Goal: Task Accomplishment & Management: Manage account settings

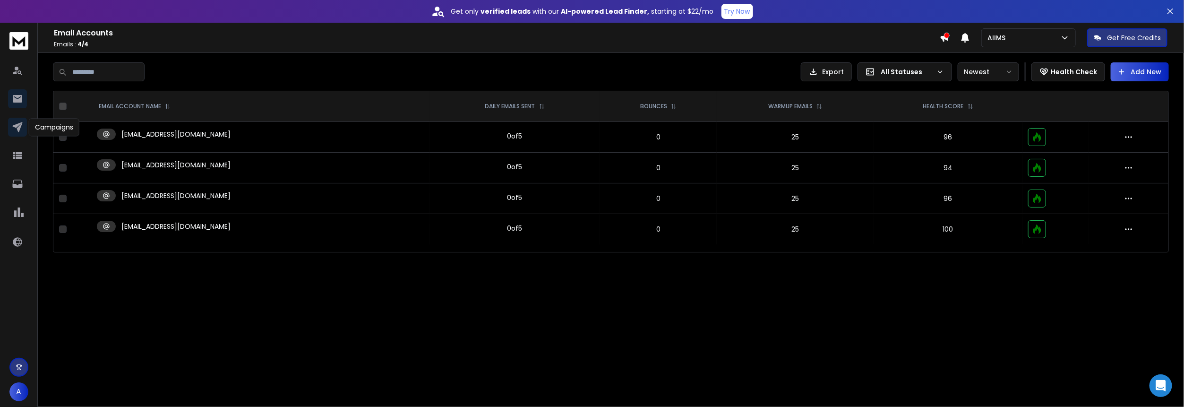
click at [17, 127] on icon at bounding box center [17, 126] width 11 height 11
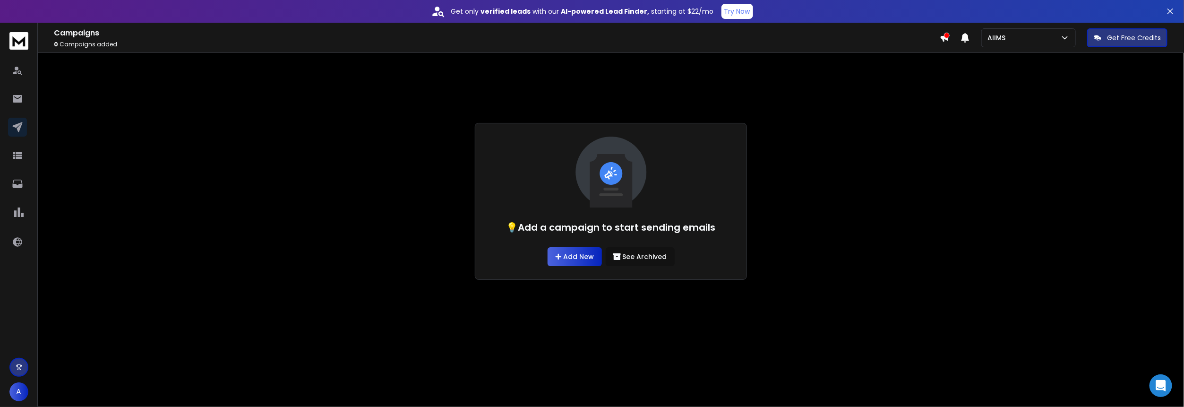
click at [582, 257] on link "Add New" at bounding box center [574, 256] width 54 height 19
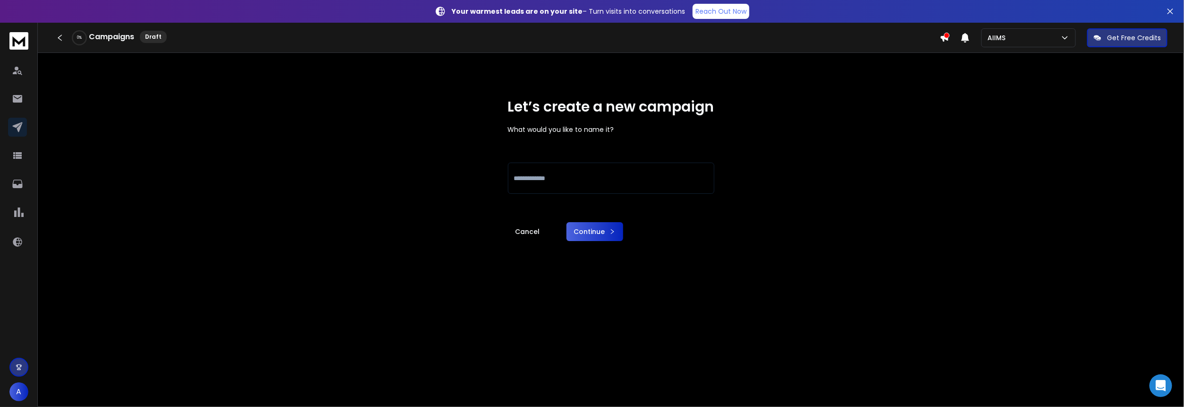
click at [603, 165] on input at bounding box center [611, 177] width 206 height 31
drag, startPoint x: 555, startPoint y: 177, endPoint x: 605, endPoint y: 175, distance: 50.1
click at [605, 175] on input "**********" at bounding box center [611, 177] width 206 height 31
type input "**********"
click at [596, 230] on button "Continue" at bounding box center [594, 231] width 57 height 19
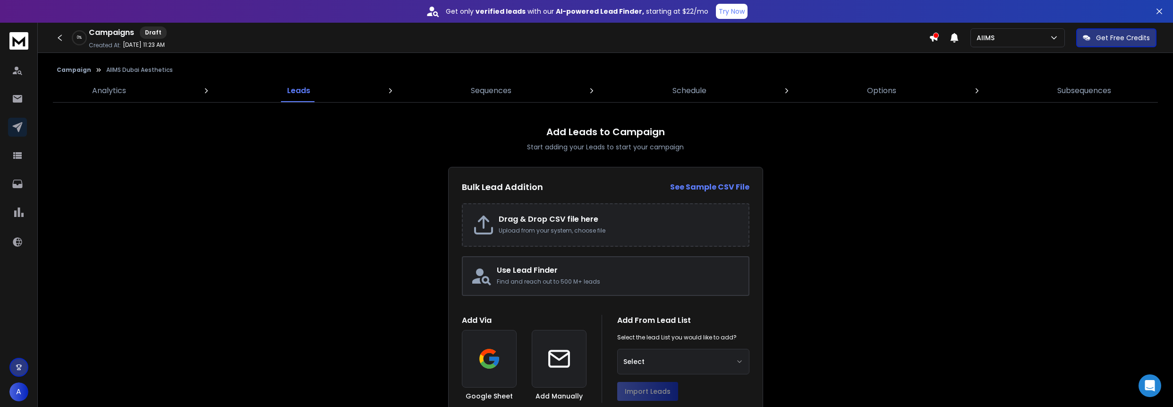
click at [688, 183] on strong "See Sample CSV File" at bounding box center [709, 186] width 79 height 11
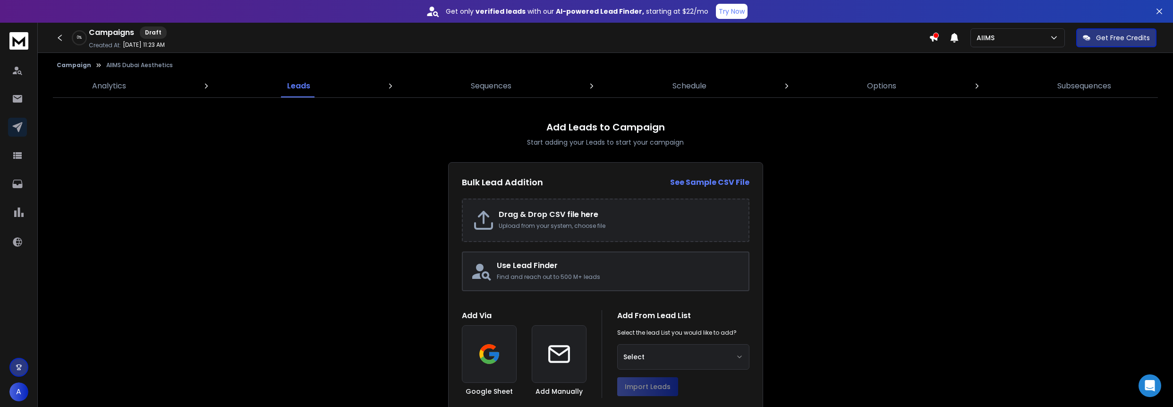
scroll to position [3, 0]
click at [465, 84] on link "Sequences" at bounding box center [491, 88] width 52 height 23
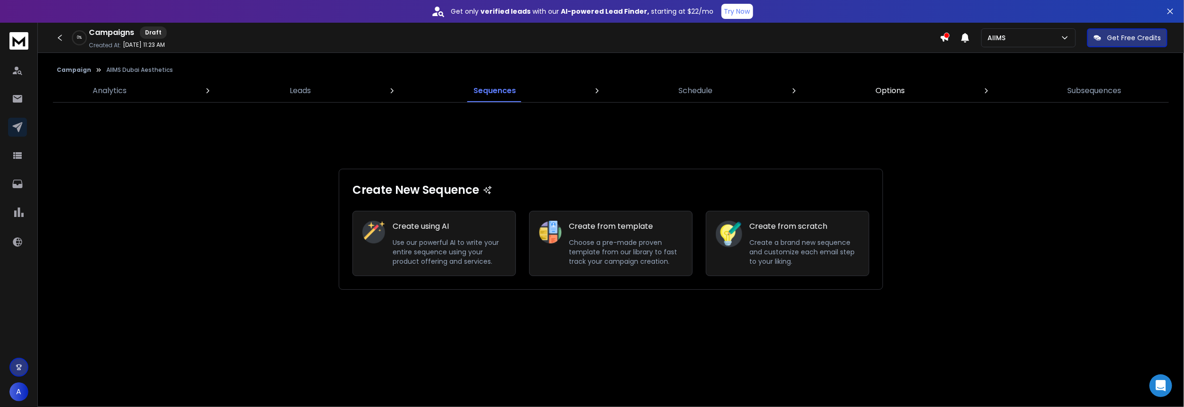
click at [891, 93] on p "Options" at bounding box center [889, 90] width 29 height 11
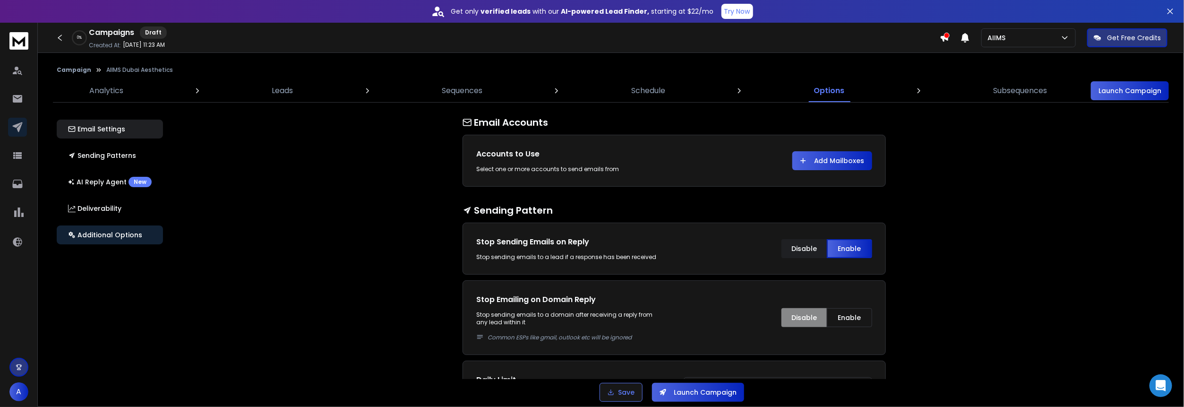
click at [125, 237] on p "Additional Options" at bounding box center [105, 234] width 74 height 9
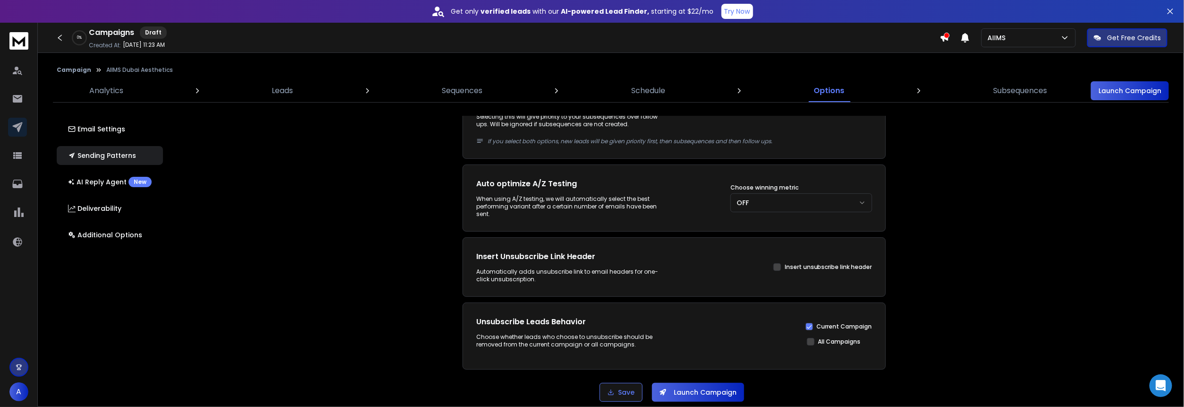
scroll to position [429, 0]
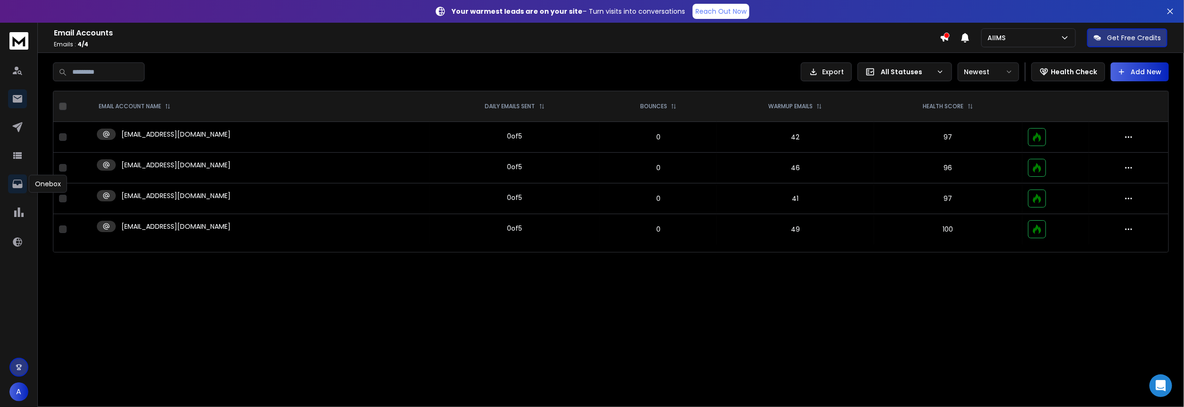
click at [20, 181] on icon at bounding box center [17, 183] width 11 height 11
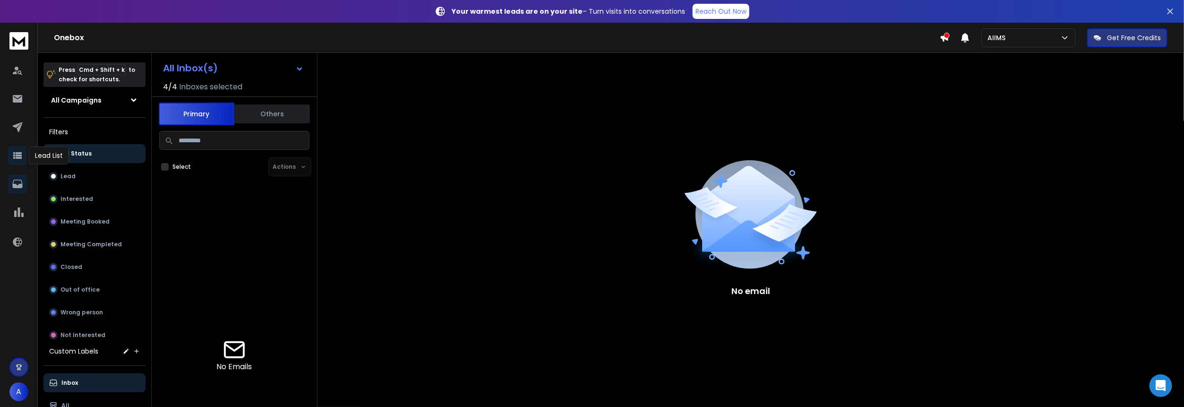
click at [16, 161] on icon at bounding box center [17, 155] width 11 height 11
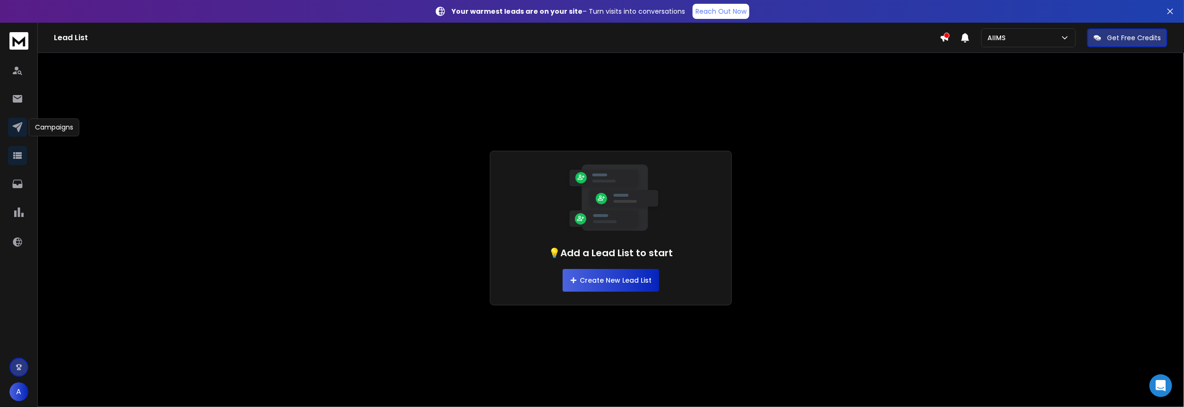
click at [17, 132] on icon at bounding box center [17, 126] width 11 height 11
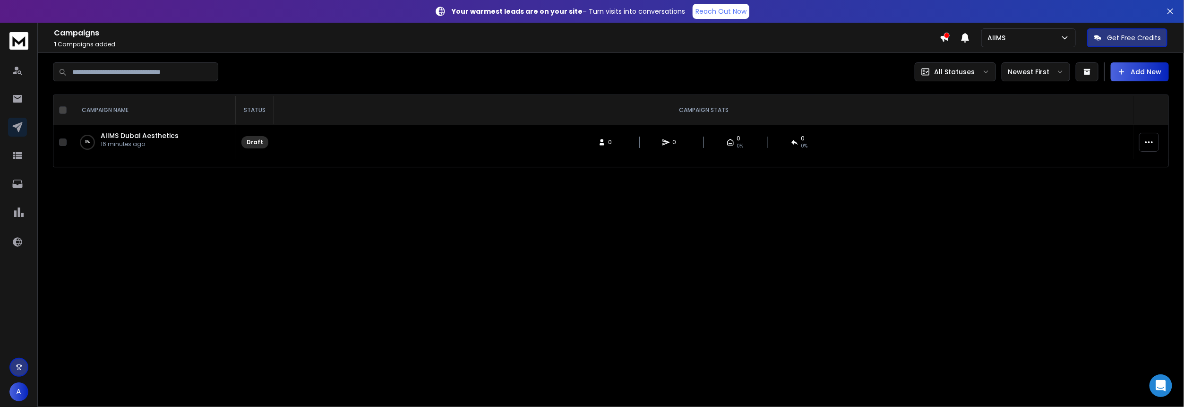
click at [1154, 140] on button "button" at bounding box center [1149, 142] width 20 height 19
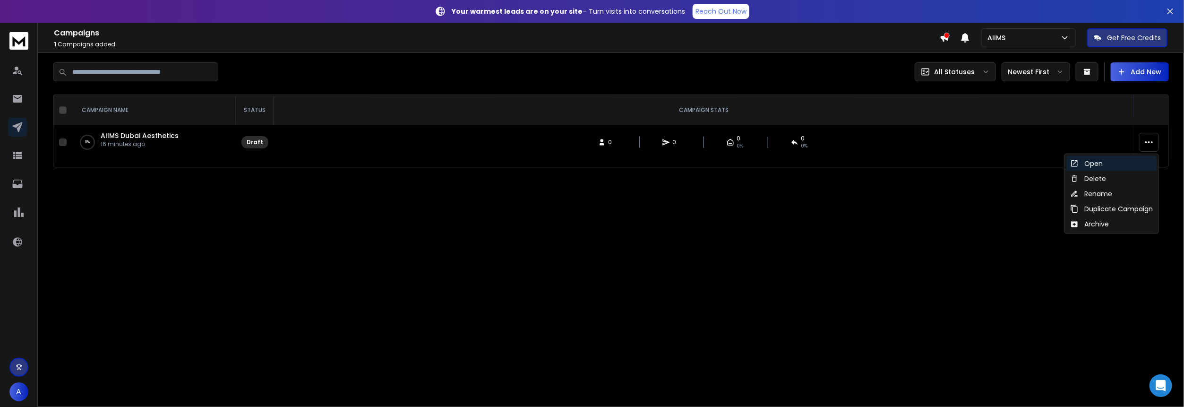
click at [165, 147] on p "16 minutes ago" at bounding box center [140, 144] width 78 height 8
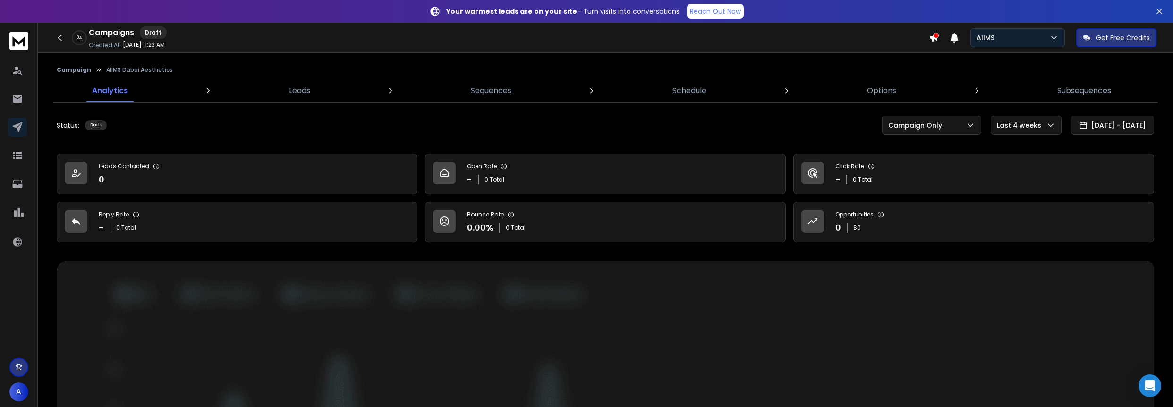
click at [1043, 38] on div "AIIMS" at bounding box center [1018, 37] width 82 height 9
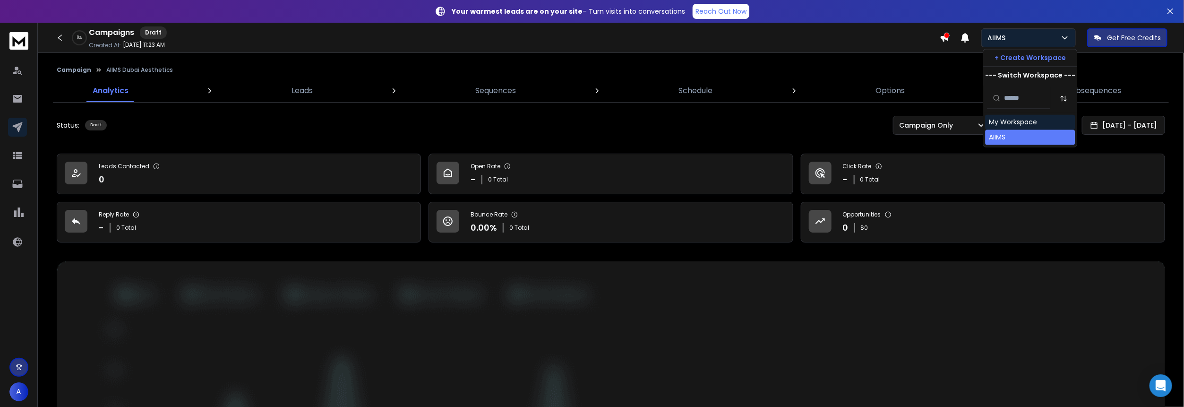
click at [1043, 38] on div "AIIMS" at bounding box center [1028, 37] width 82 height 9
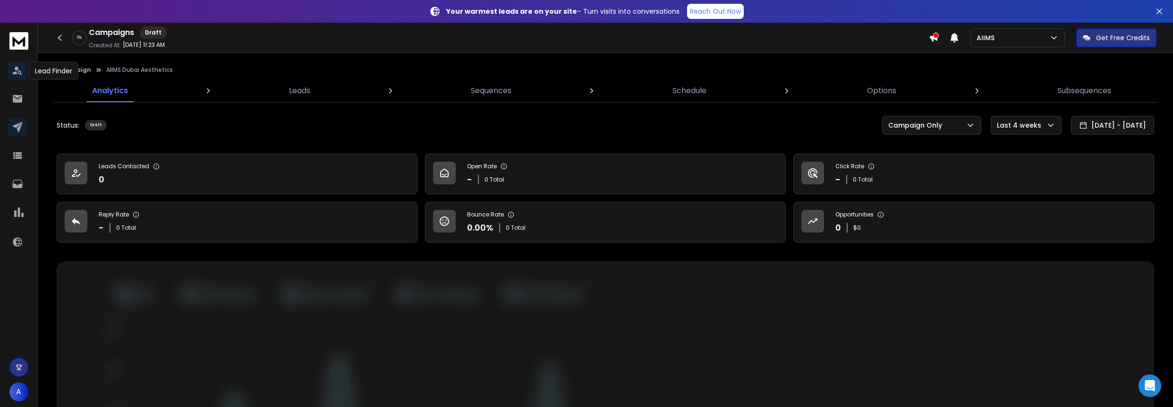
click at [16, 73] on icon at bounding box center [17, 72] width 9 height 5
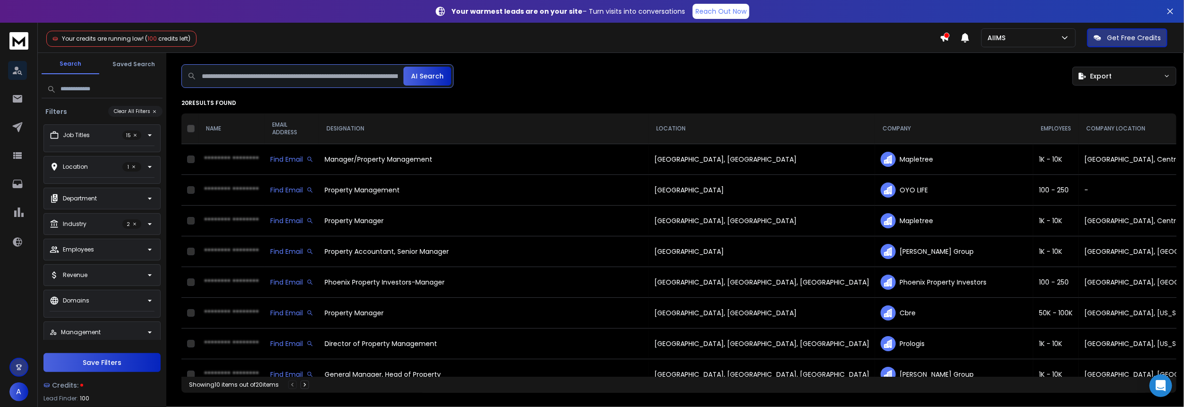
click at [145, 167] on icon at bounding box center [149, 166] width 9 height 9
click at [120, 205] on input at bounding box center [102, 206] width 105 height 19
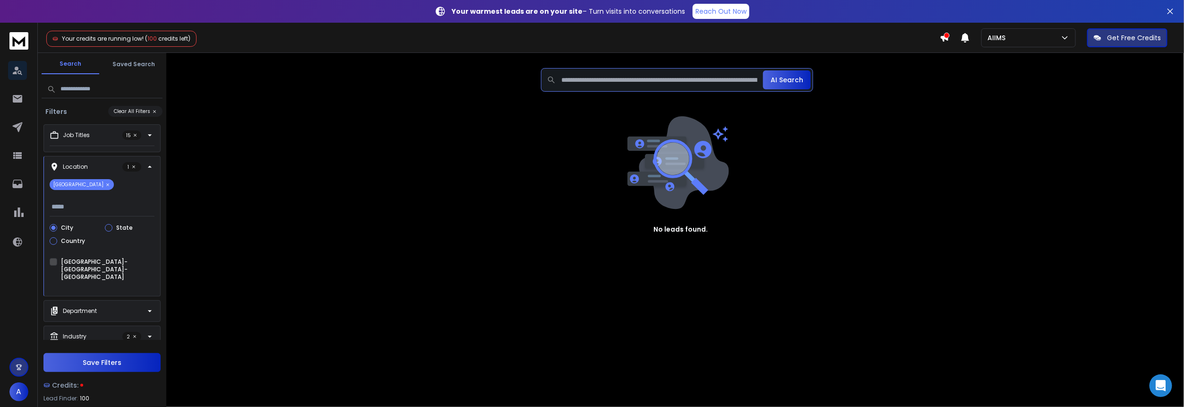
type input "*****"
click at [56, 261] on Emirates "Dubai-Dubai-United Arab Emirates" at bounding box center [54, 262] width 8 height 8
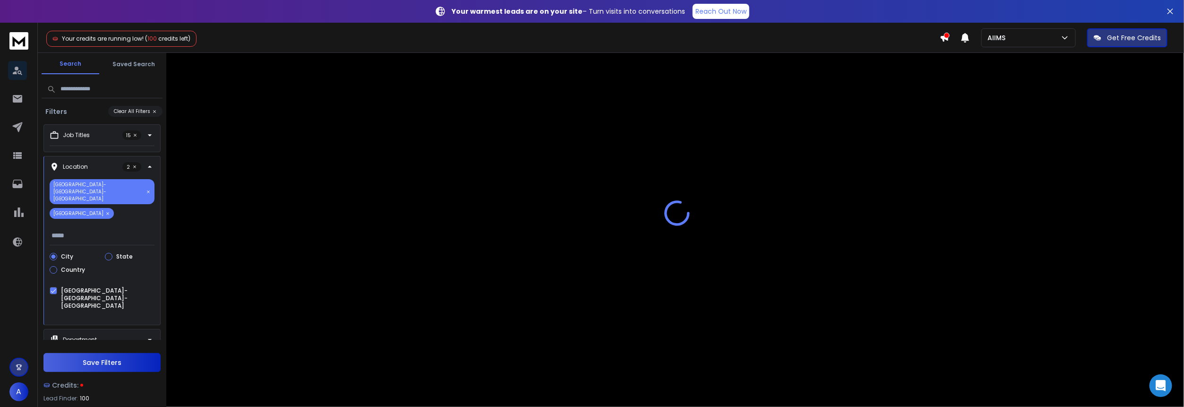
click at [105, 211] on icon at bounding box center [107, 213] width 5 height 5
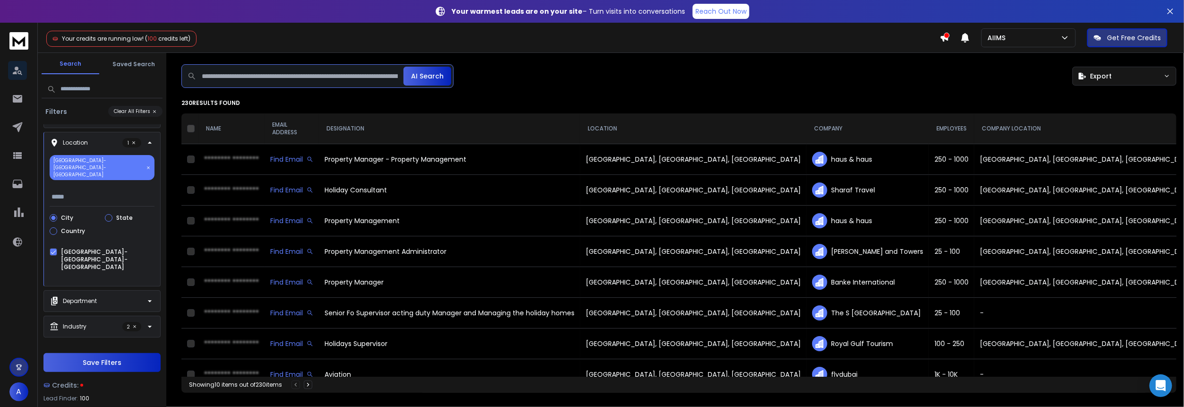
scroll to position [24, 0]
click at [103, 322] on div "Industry 2" at bounding box center [102, 326] width 105 height 9
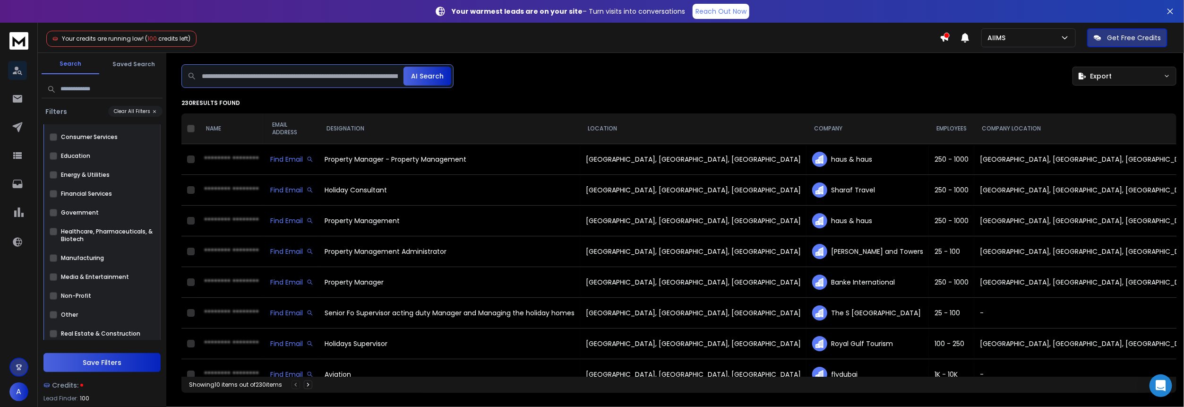
scroll to position [620, 0]
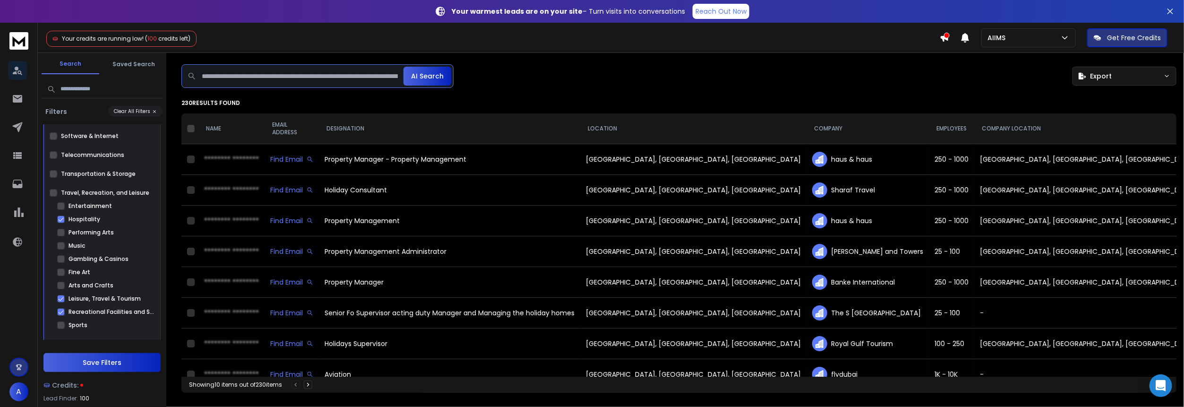
click at [62, 308] on Services "Recreational Facilities and Services" at bounding box center [61, 312] width 8 height 8
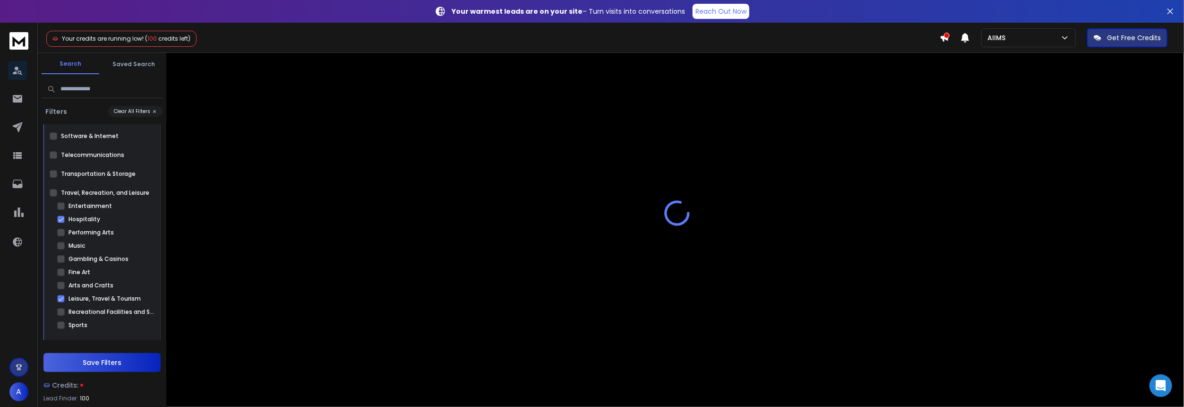
click at [61, 295] on Tourism "Leisure, Travel & Tourism" at bounding box center [61, 299] width 8 height 8
click at [62, 215] on button "Hospitality" at bounding box center [61, 219] width 8 height 8
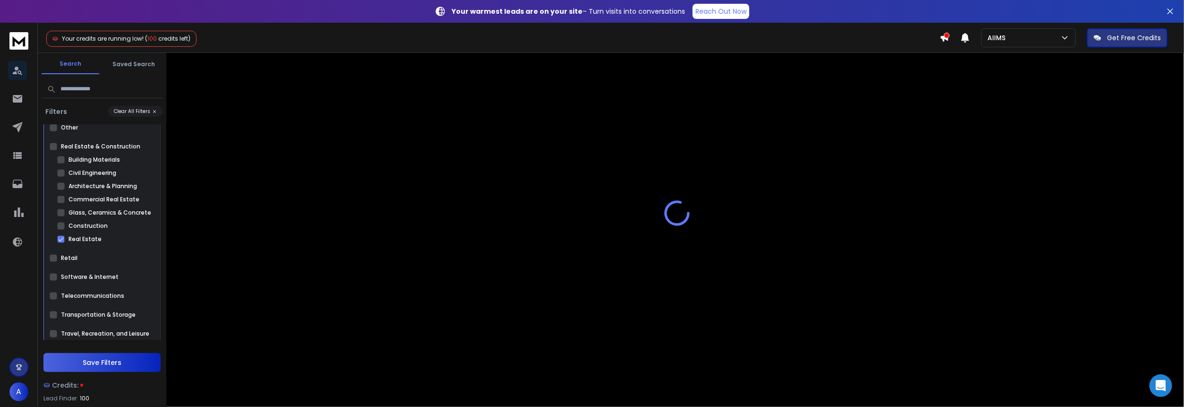
click at [62, 235] on Estate "Real Estate" at bounding box center [61, 239] width 8 height 8
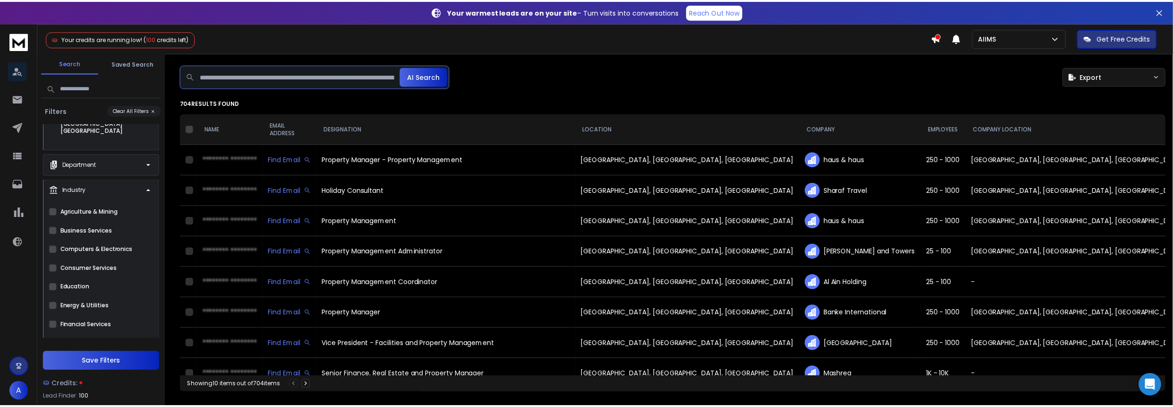
scroll to position [0, 0]
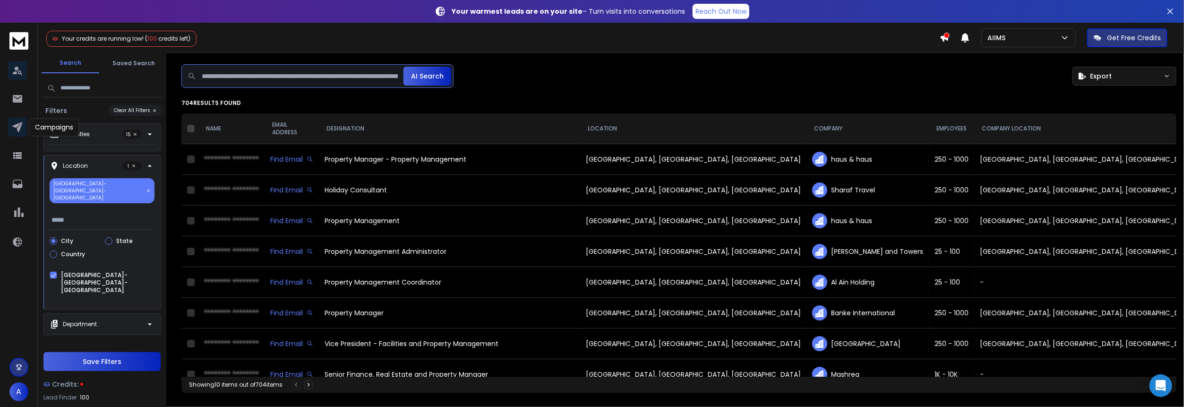
click at [17, 123] on icon at bounding box center [17, 127] width 10 height 10
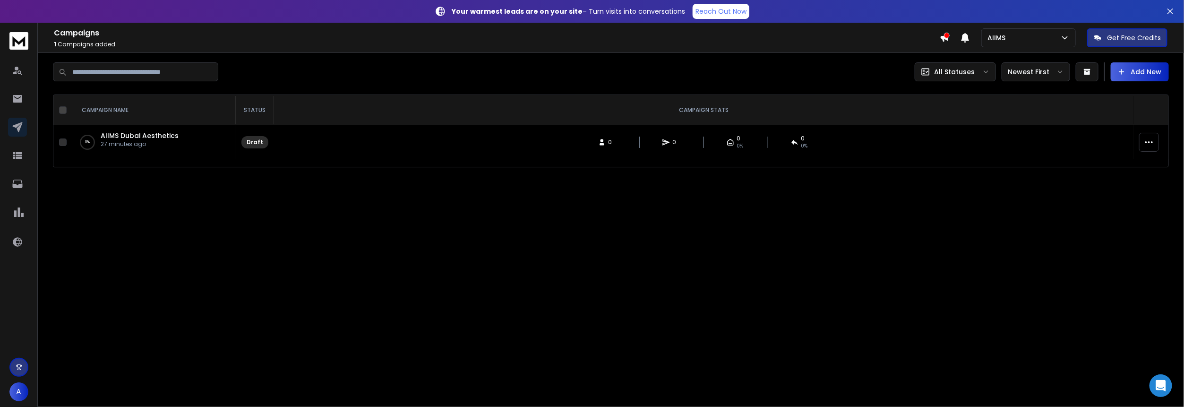
click at [1146, 141] on icon "button" at bounding box center [1149, 142] width 8 height 2
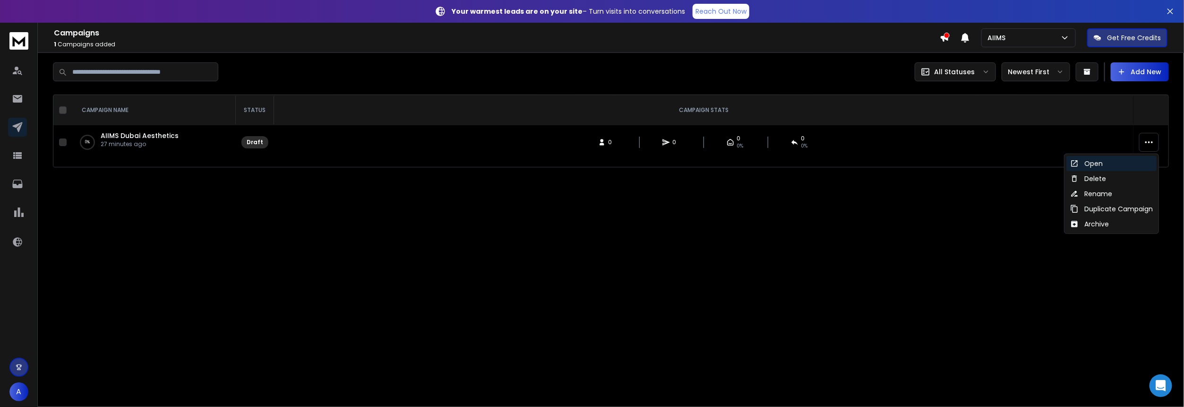
click at [1146, 141] on icon "button" at bounding box center [1149, 142] width 8 height 2
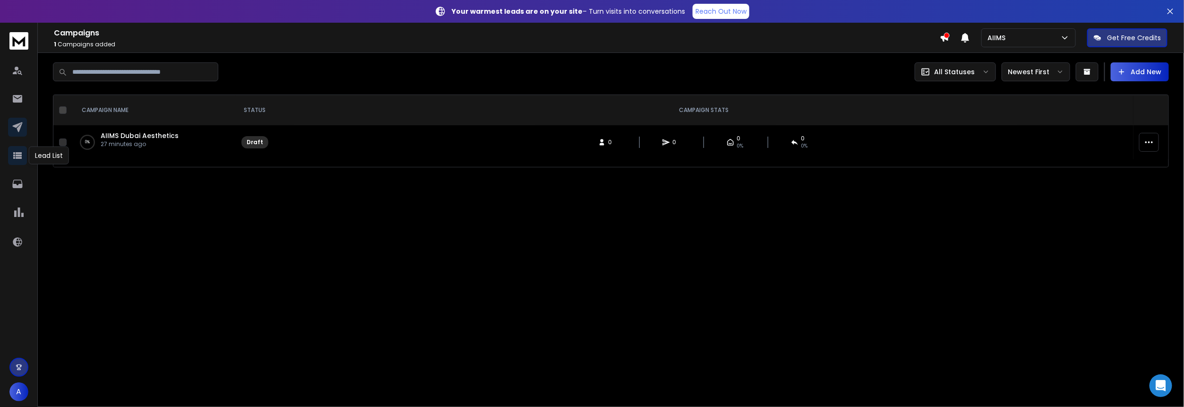
click at [22, 152] on icon at bounding box center [17, 155] width 11 height 11
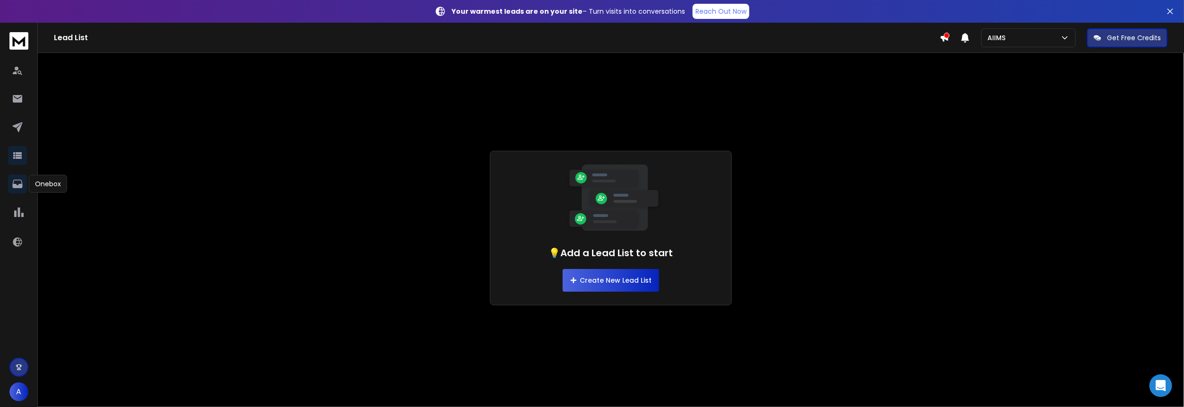
click at [24, 180] on link at bounding box center [17, 183] width 19 height 19
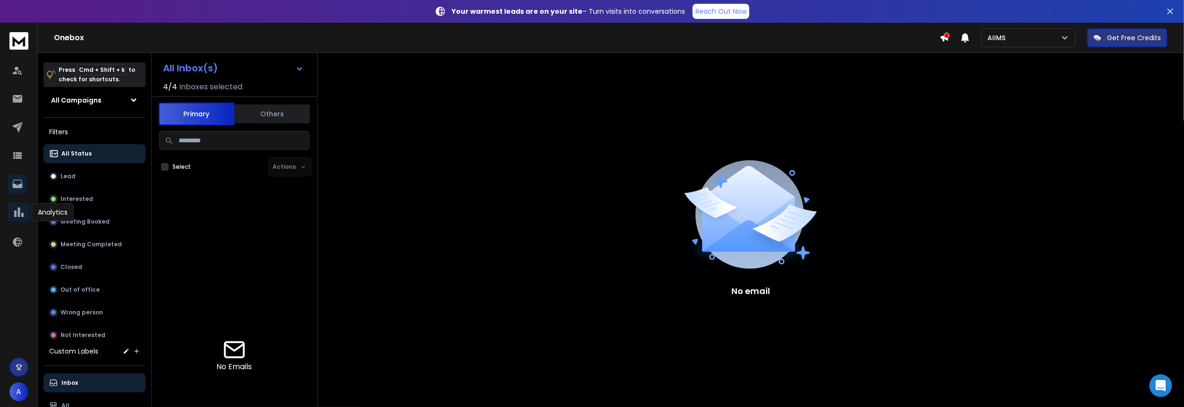
click at [23, 211] on icon at bounding box center [19, 212] width 14 height 14
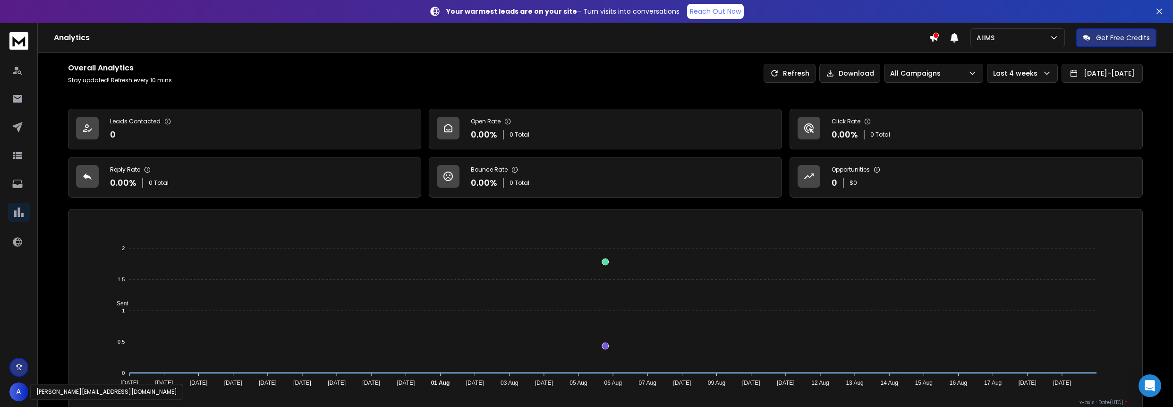
click at [21, 394] on span "A" at bounding box center [18, 391] width 19 height 19
click at [77, 373] on icon at bounding box center [80, 376] width 9 height 9
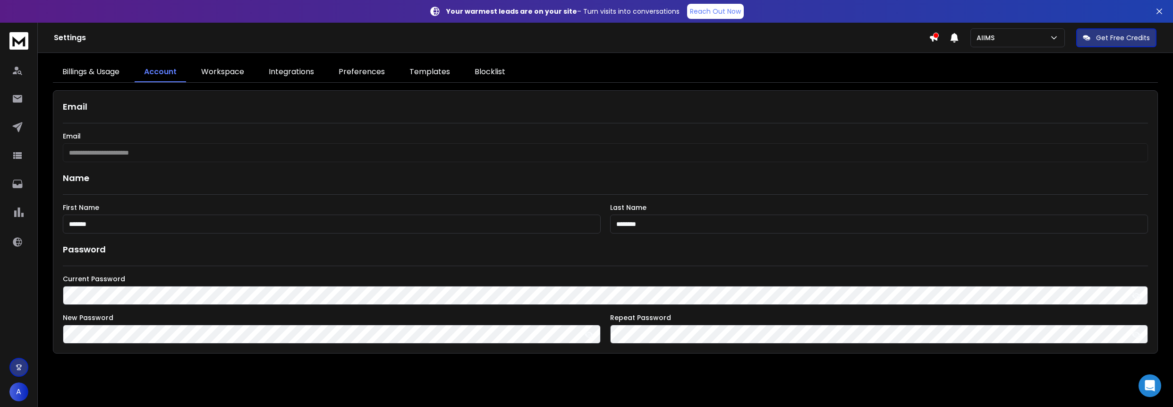
click at [290, 67] on link "Integrations" at bounding box center [291, 72] width 64 height 20
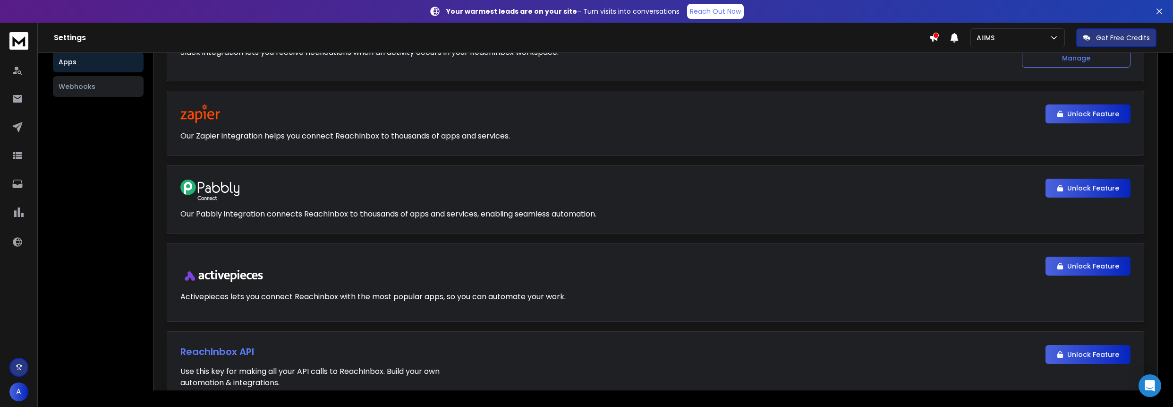
scroll to position [134, 0]
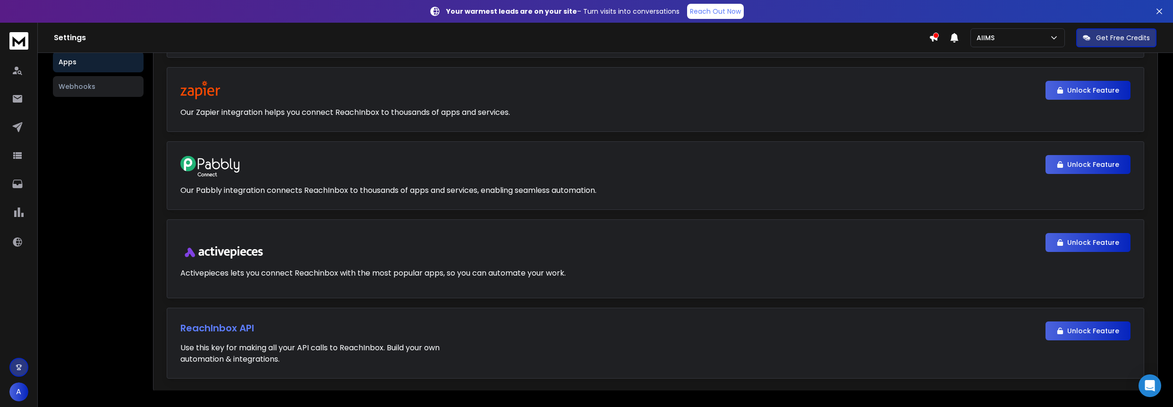
click at [116, 92] on button "Webhooks" at bounding box center [98, 86] width 91 height 21
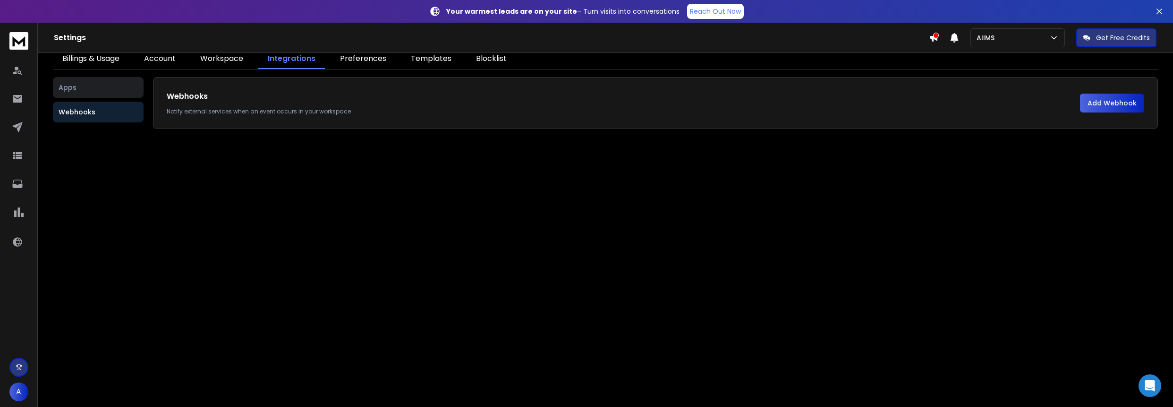
scroll to position [0, 0]
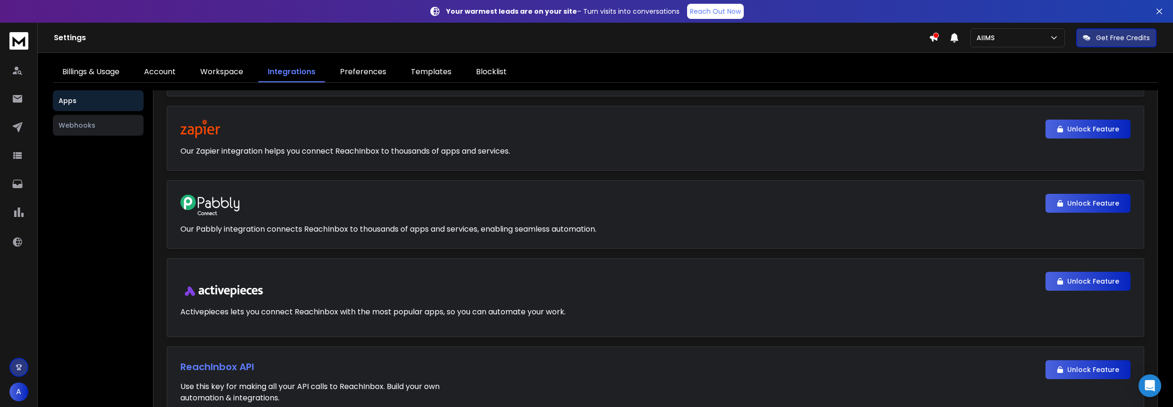
click at [102, 99] on button "Apps" at bounding box center [98, 100] width 91 height 21
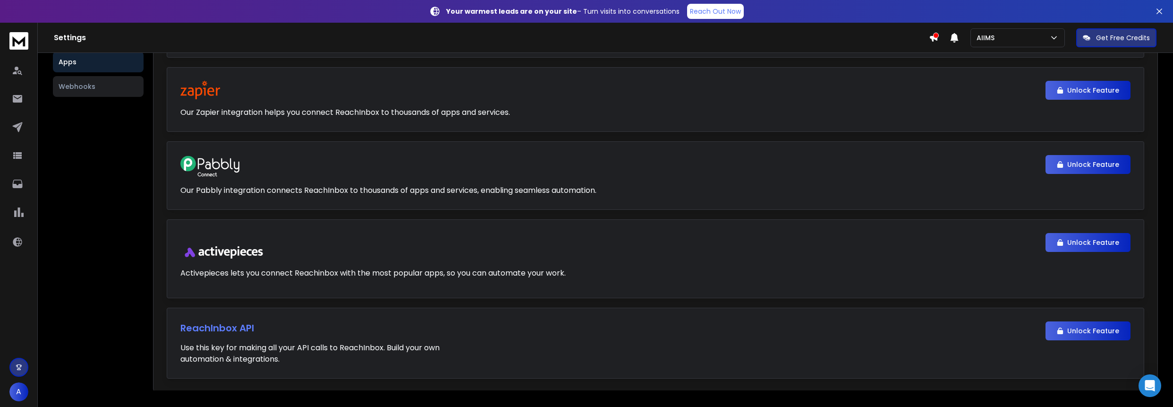
click at [1071, 321] on button "Unlock Feature" at bounding box center [1088, 330] width 85 height 19
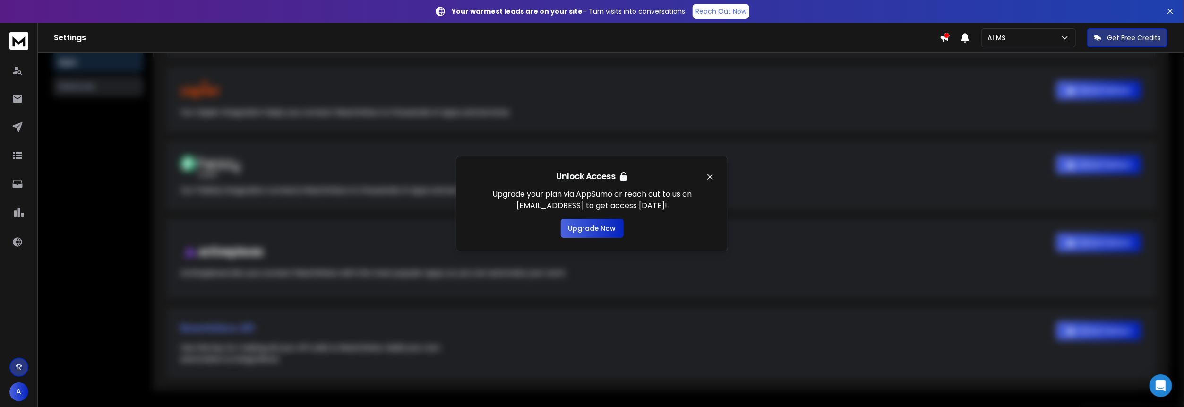
click at [592, 233] on link "Upgrade Now" at bounding box center [592, 228] width 63 height 19
click at [707, 179] on icon at bounding box center [710, 176] width 9 height 9
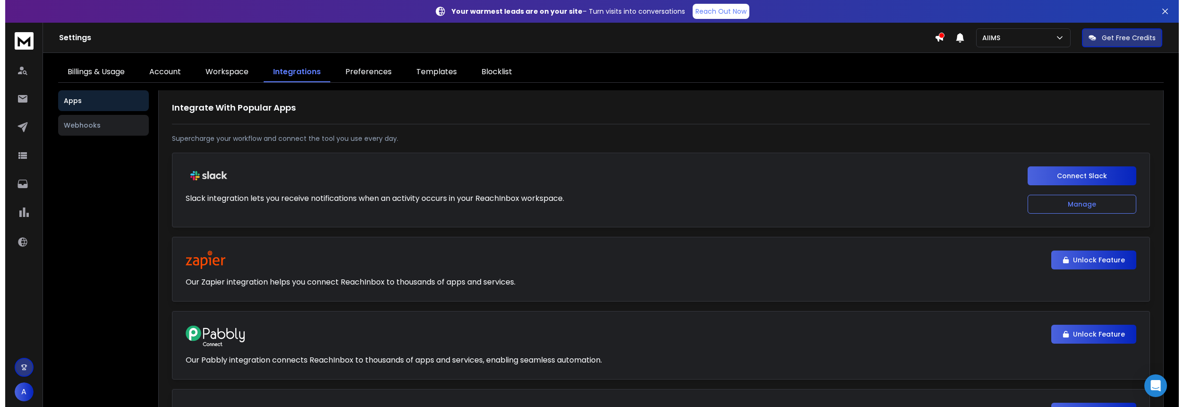
scroll to position [6, 0]
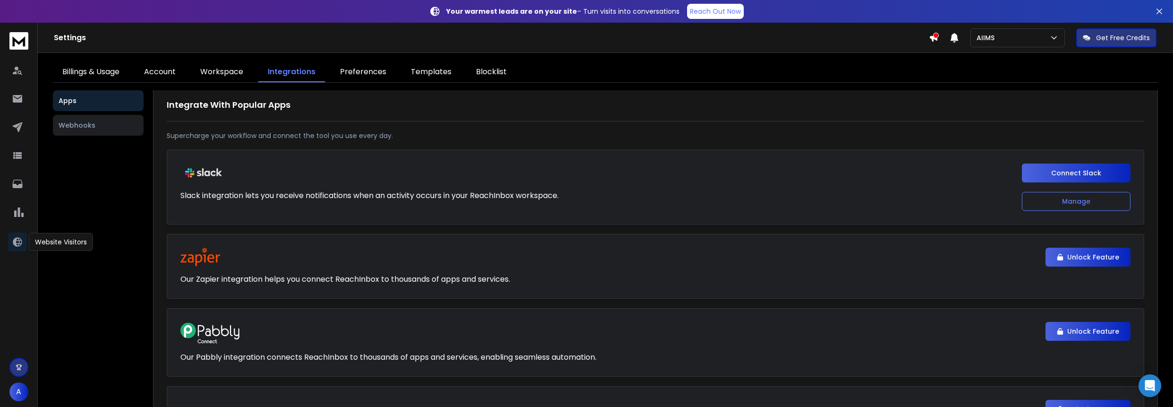
click at [13, 239] on icon at bounding box center [17, 241] width 11 height 11
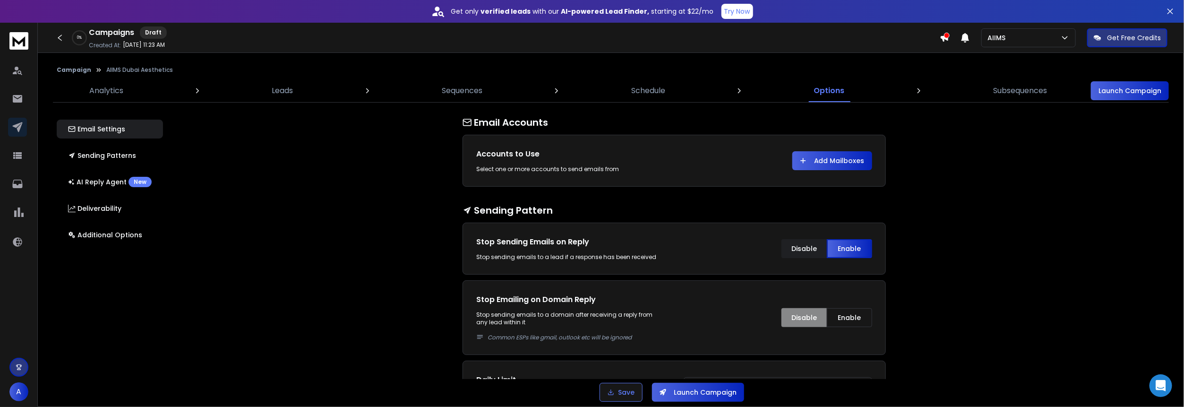
click at [860, 328] on div "Stop Emailing on Domain Reply Stop sending emails to a domain after receiving a…" at bounding box center [674, 317] width 396 height 47
click at [850, 319] on button "Enable" at bounding box center [849, 317] width 45 height 19
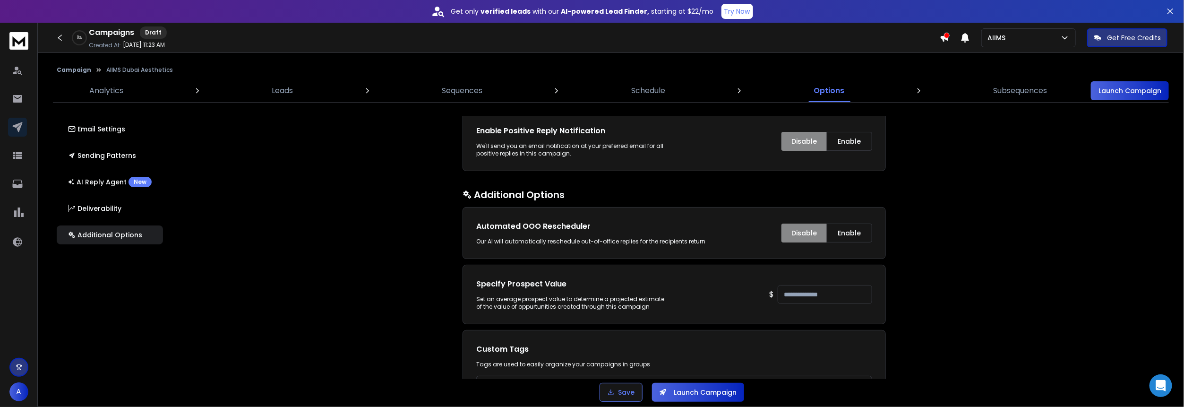
scroll to position [1629, 0]
